Goal: Task Accomplishment & Management: Manage account settings

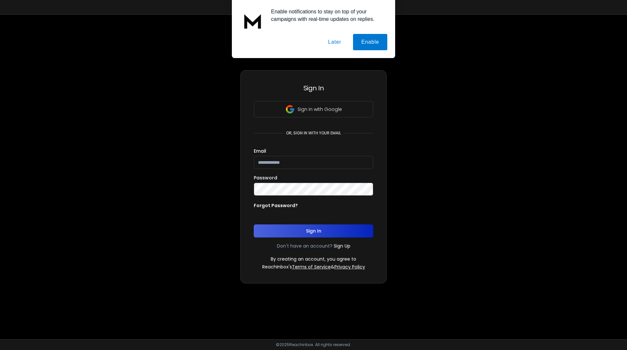
click at [301, 169] on form "Email Password Forgot Password? Sign In Sign Up" at bounding box center [313, 193] width 119 height 89
click at [301, 159] on input "email" at bounding box center [313, 162] width 119 height 13
paste input "**********"
type input "**********"
click at [338, 42] on button "Later" at bounding box center [333, 42] width 29 height 16
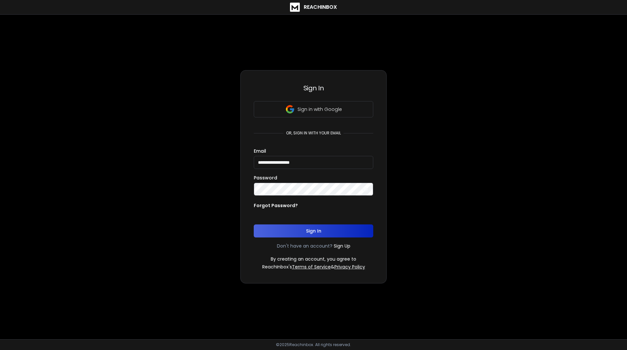
click at [306, 178] on div "Password" at bounding box center [313, 178] width 119 height 5
drag, startPoint x: 317, startPoint y: 228, endPoint x: 291, endPoint y: 232, distance: 26.7
click at [317, 228] on button "Sign In" at bounding box center [313, 231] width 119 height 13
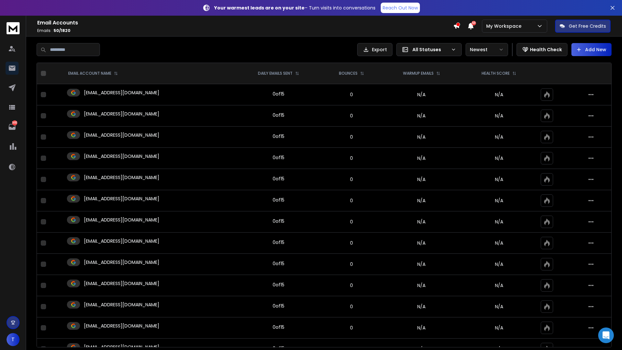
click at [597, 48] on button "Add New" at bounding box center [591, 49] width 40 height 13
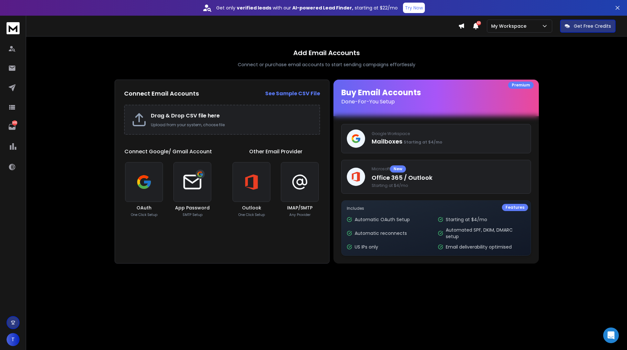
click at [146, 187] on icon at bounding box center [143, 186] width 11 height 6
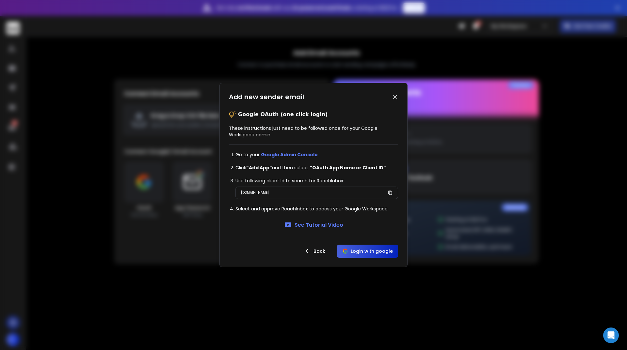
click at [384, 249] on button "Login with google" at bounding box center [367, 251] width 61 height 13
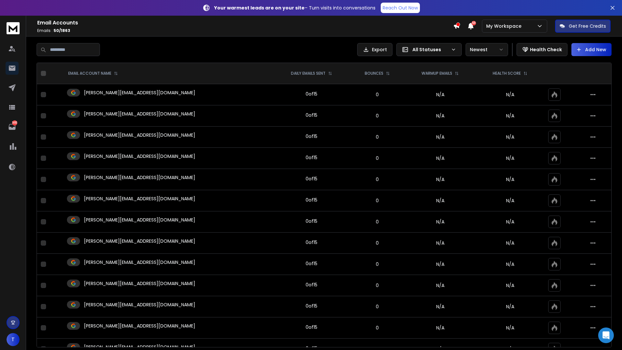
click at [583, 51] on button "Add New" at bounding box center [591, 49] width 40 height 13
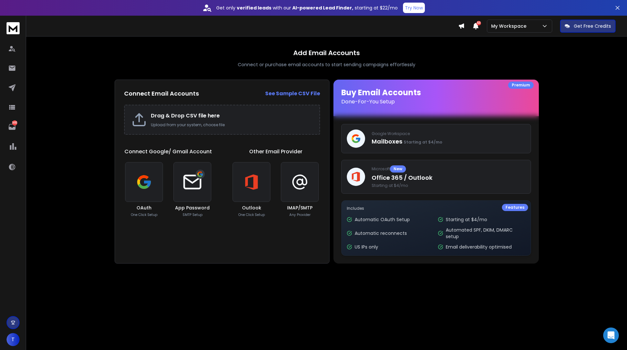
click at [149, 185] on icon at bounding box center [147, 184] width 7 height 7
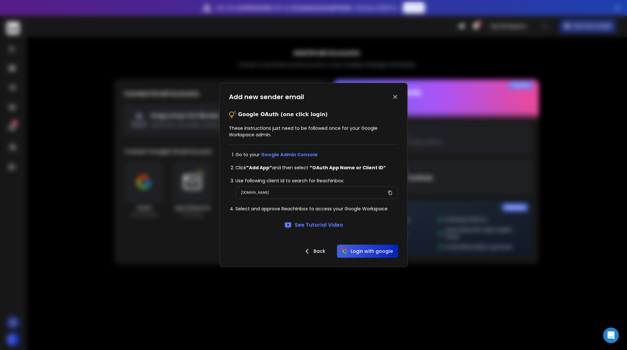
click at [349, 248] on button "Login with google" at bounding box center [367, 251] width 61 height 13
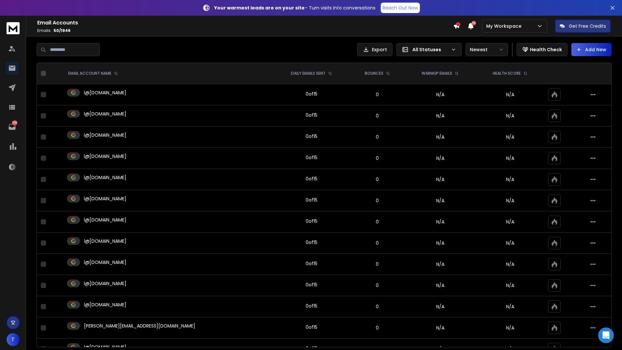
click at [592, 49] on button "Add New" at bounding box center [591, 49] width 40 height 13
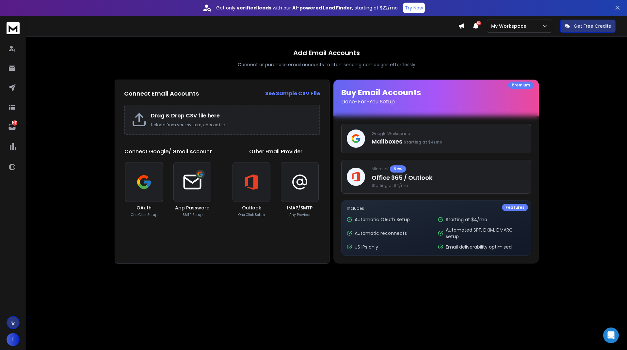
click at [152, 187] on icon at bounding box center [144, 182] width 16 height 20
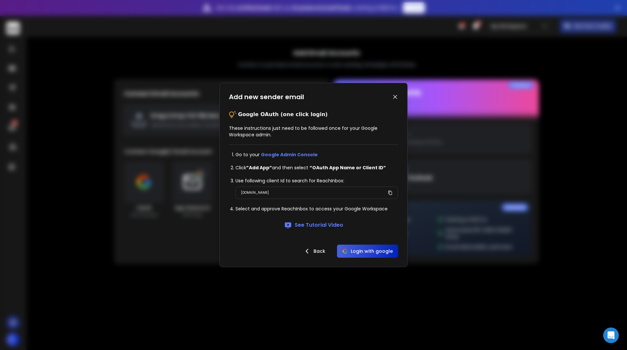
click at [379, 249] on button "Login with google" at bounding box center [367, 251] width 61 height 13
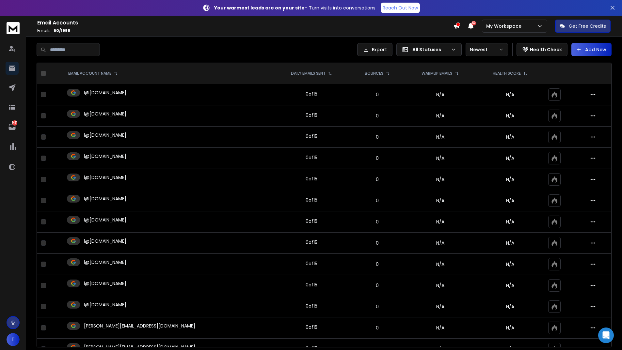
click at [581, 50] on icon at bounding box center [578, 49] width 5 height 5
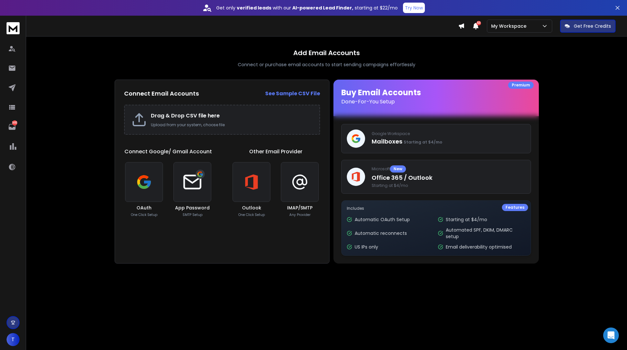
click at [148, 181] on icon at bounding box center [147, 184] width 7 height 7
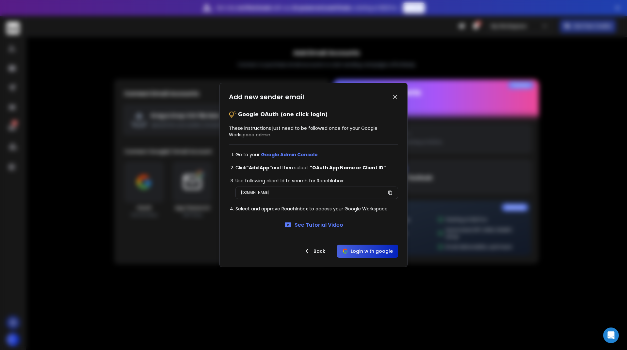
click at [377, 247] on button "Login with google" at bounding box center [367, 251] width 61 height 13
